Goal: Information Seeking & Learning: Check status

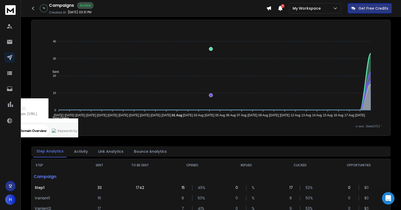
scroll to position [113, 0]
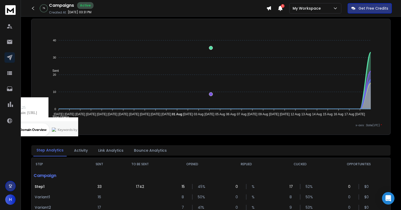
click at [80, 149] on button "Activity" at bounding box center [81, 150] width 20 height 11
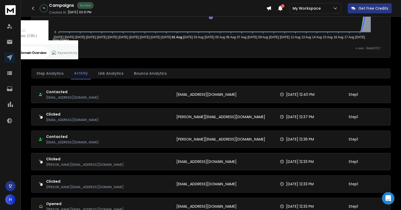
scroll to position [190, 0]
drag, startPoint x: 191, startPoint y: 117, endPoint x: 241, endPoint y: 121, distance: 50.5
click at [241, 121] on div "Clicked [EMAIL_ADDRESS][DOMAIN_NAME] [PERSON_NAME][EMAIL_ADDRESS][DOMAIN_NAME] …" at bounding box center [211, 116] width 360 height 17
click at [163, 140] on div "Contacted hcarter@exactaudiencesnow.com" at bounding box center [108, 139] width 138 height 10
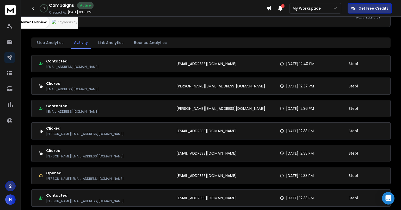
scroll to position [227, 0]
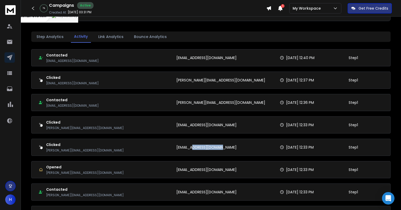
drag, startPoint x: 193, startPoint y: 148, endPoint x: 224, endPoint y: 150, distance: 31.4
click at [224, 150] on div "jhewitt@winstarins.com" at bounding box center [228, 147] width 103 height 5
click at [147, 122] on div "Clicked hannah.carter@teamexactaudienceai.com" at bounding box center [108, 125] width 138 height 10
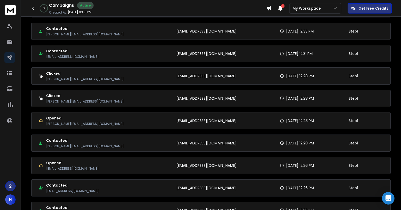
scroll to position [388, 0]
drag, startPoint x: 195, startPoint y: 97, endPoint x: 227, endPoint y: 99, distance: 32.1
click at [227, 99] on div "cpriddy@altmanins.com" at bounding box center [228, 98] width 103 height 5
click at [41, 121] on icon at bounding box center [41, 121] width 4 height 4
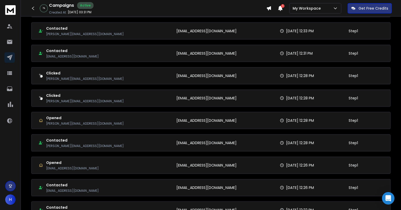
click at [50, 96] on h1 "Clicked" at bounding box center [85, 95] width 78 height 5
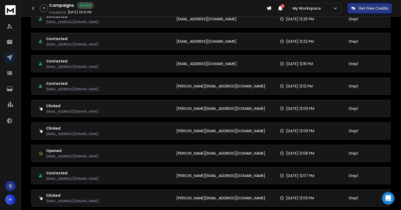
scroll to position [558, 0]
drag, startPoint x: 189, startPoint y: 130, endPoint x: 232, endPoint y: 129, distance: 43.8
click at [232, 129] on div "tom@kellygrouponline.com" at bounding box center [228, 130] width 103 height 5
click at [28, 102] on div "Campaign Insurance Leads Analytics Leads Sequences Schedule Options Subsequence…" at bounding box center [211, 103] width 380 height 1289
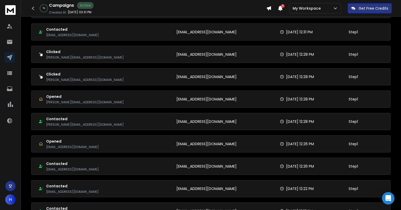
scroll to position [409, 0]
drag, startPoint x: 195, startPoint y: 99, endPoint x: 232, endPoint y: 100, distance: 37.6
click at [232, 100] on div "cpriddy@altmanins.com" at bounding box center [228, 99] width 103 height 5
click at [166, 96] on div "Opened hannah@teamexactaudienceai.com" at bounding box center [108, 99] width 138 height 10
drag, startPoint x: 194, startPoint y: 101, endPoint x: 235, endPoint y: 97, distance: 41.3
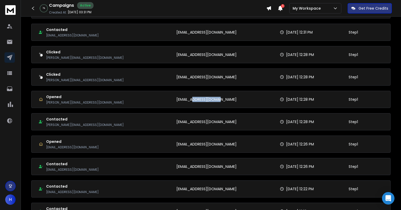
click at [235, 97] on div "cpriddy@altmanins.com" at bounding box center [228, 99] width 103 height 5
click at [162, 99] on div "Opened hannah@teamexactaudienceai.com" at bounding box center [108, 99] width 138 height 10
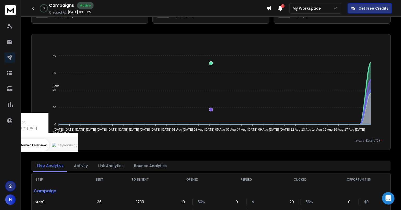
scroll to position [126, 0]
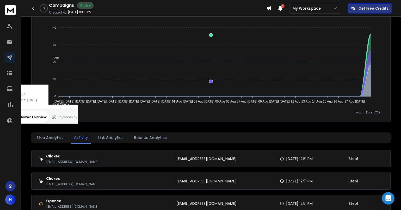
click at [83, 136] on button "Activity" at bounding box center [81, 138] width 20 height 12
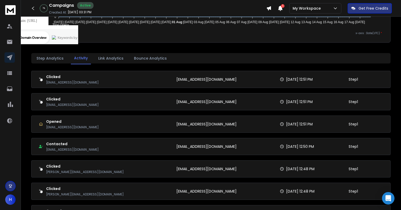
scroll to position [206, 0]
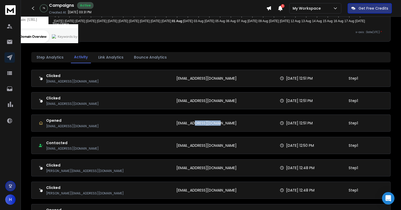
drag, startPoint x: 198, startPoint y: 123, endPoint x: 233, endPoint y: 123, distance: 34.9
click at [233, 123] on div "abenakis@360insco.com" at bounding box center [228, 123] width 103 height 5
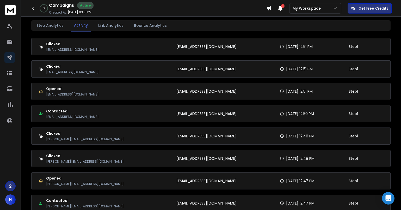
scroll to position [245, 0]
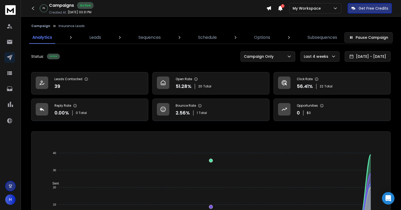
click at [31, 128] on div "Leads Contacted 39 Open Rate 51.28 % 20 Total Click Rate 56.41 % 22 Total Reply…" at bounding box center [211, 200] width 360 height 257
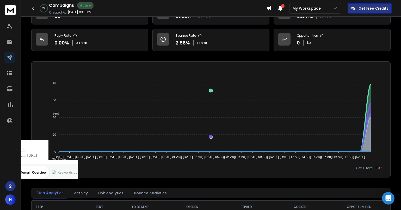
scroll to position [126, 0]
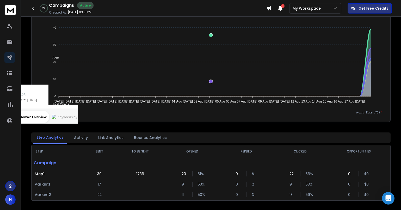
click at [85, 137] on button "Activity" at bounding box center [81, 137] width 20 height 11
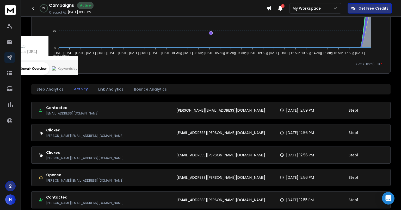
scroll to position [176, 0]
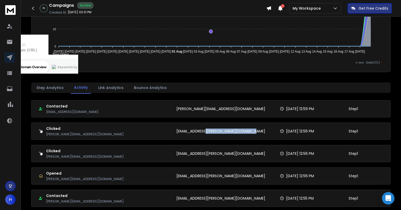
drag, startPoint x: 208, startPoint y: 131, endPoint x: 262, endPoint y: 138, distance: 53.7
click at [262, 138] on div "Clicked hannah@teamexactaudienceai.com achess-kucsan@farmersofflemington.com Au…" at bounding box center [211, 131] width 360 height 17
click at [130, 138] on div "Clicked hannah@teamexactaudienceai.com achess-kucsan@farmersofflemington.com Au…" at bounding box center [211, 131] width 360 height 17
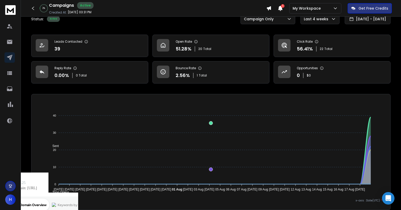
scroll to position [0, 0]
